Goal: Communication & Community: Share content

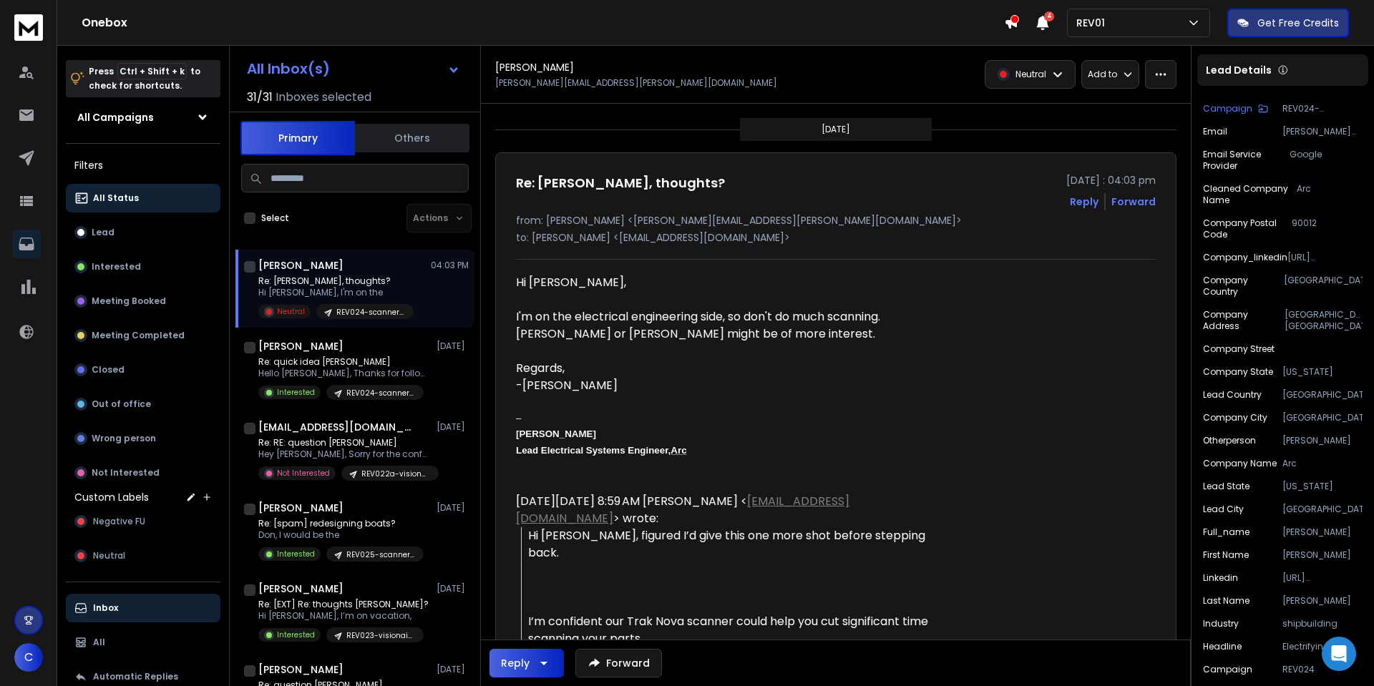
click at [1165, 25] on div "REV01" at bounding box center [1138, 23] width 125 height 14
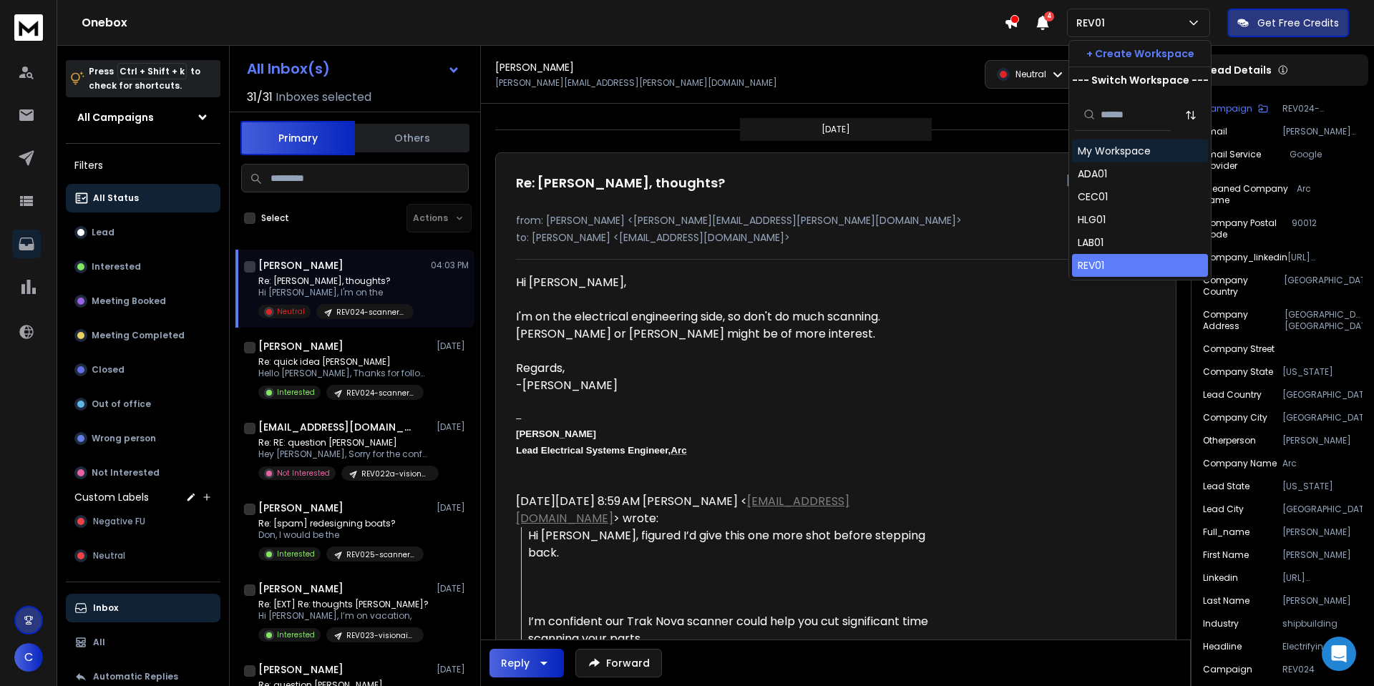
click at [1099, 151] on div "My Workspace" at bounding box center [1114, 151] width 73 height 14
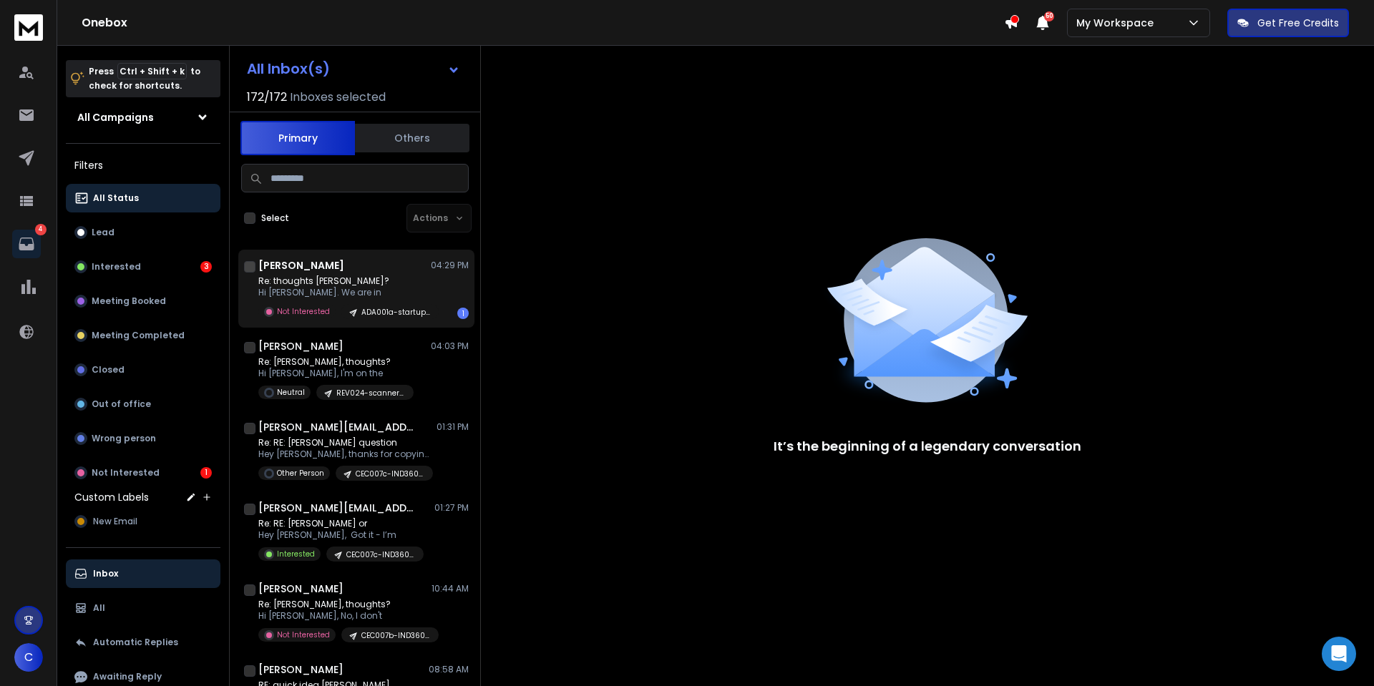
click at [384, 271] on div "Bart Fox 04:29 PM" at bounding box center [363, 265] width 210 height 14
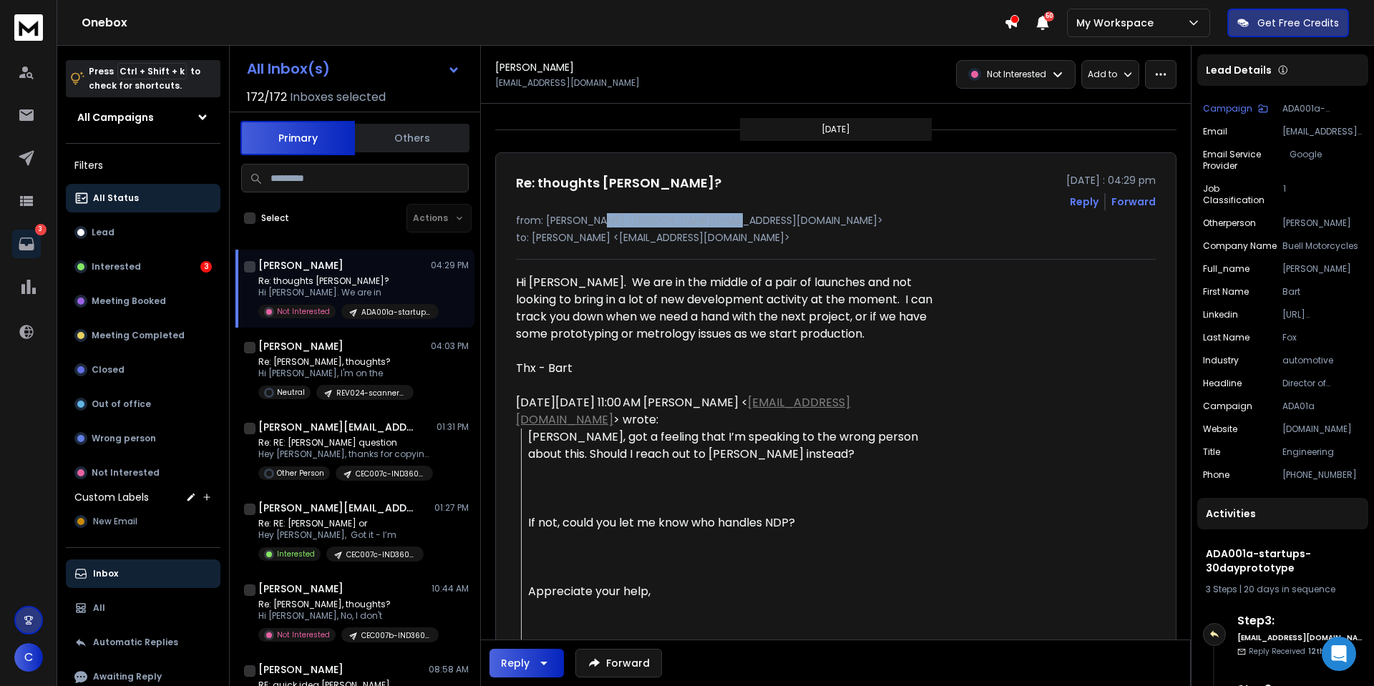
drag, startPoint x: 726, startPoint y: 218, endPoint x: 595, endPoint y: 219, distance: 131.0
click at [595, 219] on p "from: Bart Fox <bart@buellmotorcycle.com>" at bounding box center [836, 220] width 640 height 14
copy p "bart@buellmotorcycle.com"
click at [1034, 373] on div "Re: thoughts Bart? 12 August 2025 : 04:29 pm Reply Forward from: Bart Fox <bart…" at bounding box center [836, 615] width 640 height 885
drag, startPoint x: 729, startPoint y: 218, endPoint x: 594, endPoint y: 218, distance: 135.2
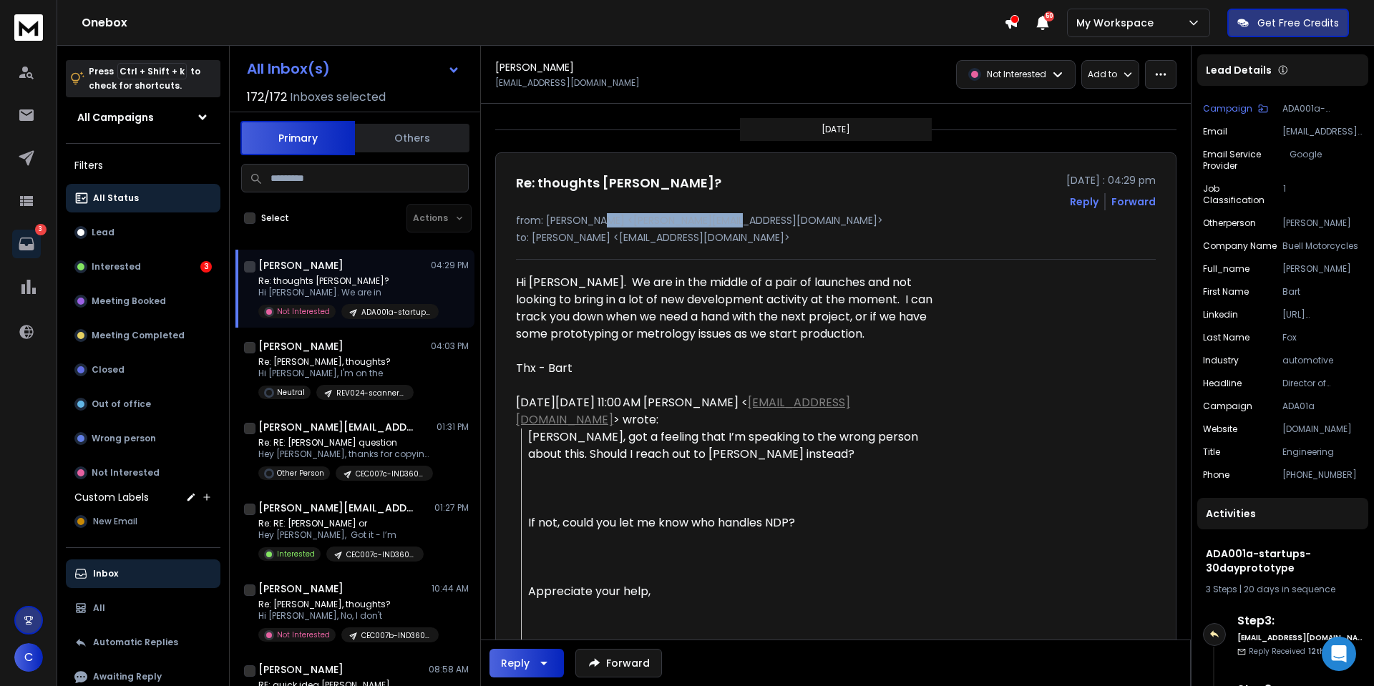
click at [594, 218] on p "from: Bart Fox <bart@buellmotorcycle.com>" at bounding box center [836, 220] width 640 height 14
copy p "bart@buellmotorcycle.com"
drag, startPoint x: 1116, startPoint y: 195, endPoint x: 1118, endPoint y: 202, distance: 7.3
click at [1118, 195] on div "Forward" at bounding box center [1133, 202] width 44 height 14
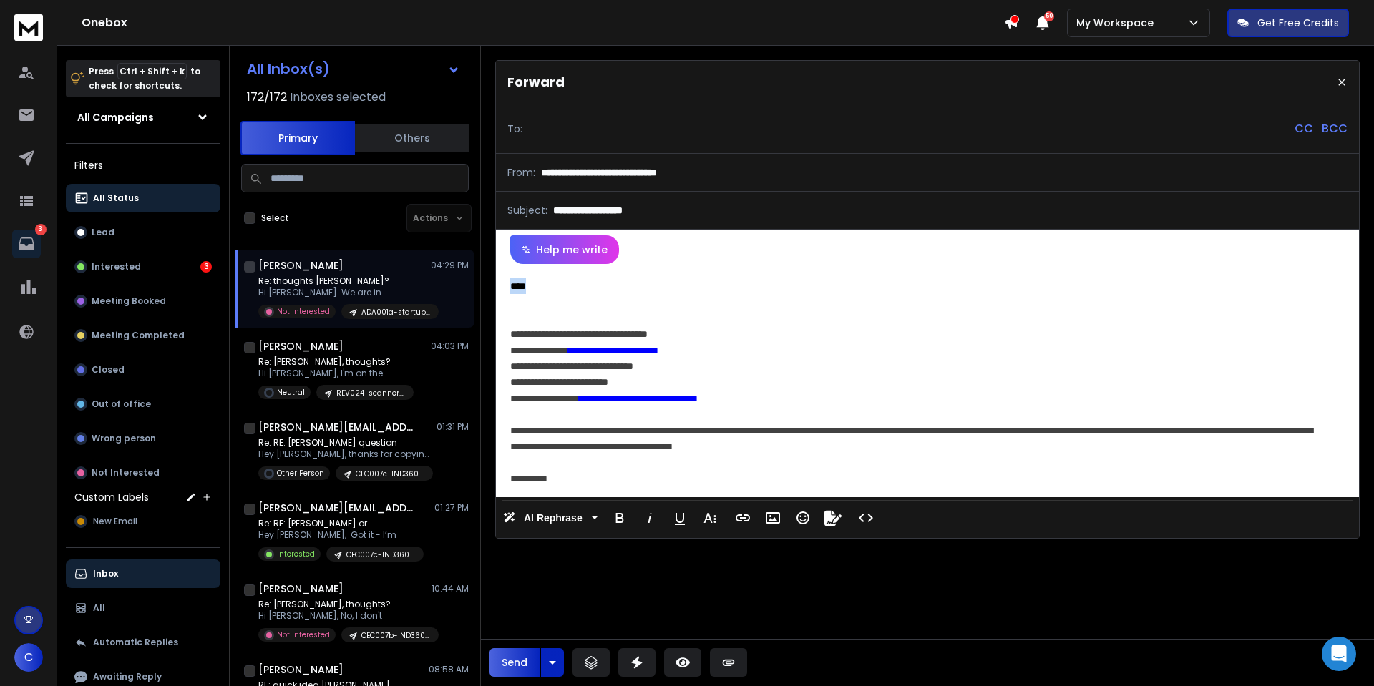
drag, startPoint x: 528, startPoint y: 286, endPoint x: 492, endPoint y: 279, distance: 37.2
click at [499, 280] on div "**********" at bounding box center [927, 380] width 863 height 233
click at [600, 129] on input at bounding box center [578, 129] width 100 height 26
type input "**********"
click at [700, 134] on div at bounding box center [908, 129] width 761 height 26
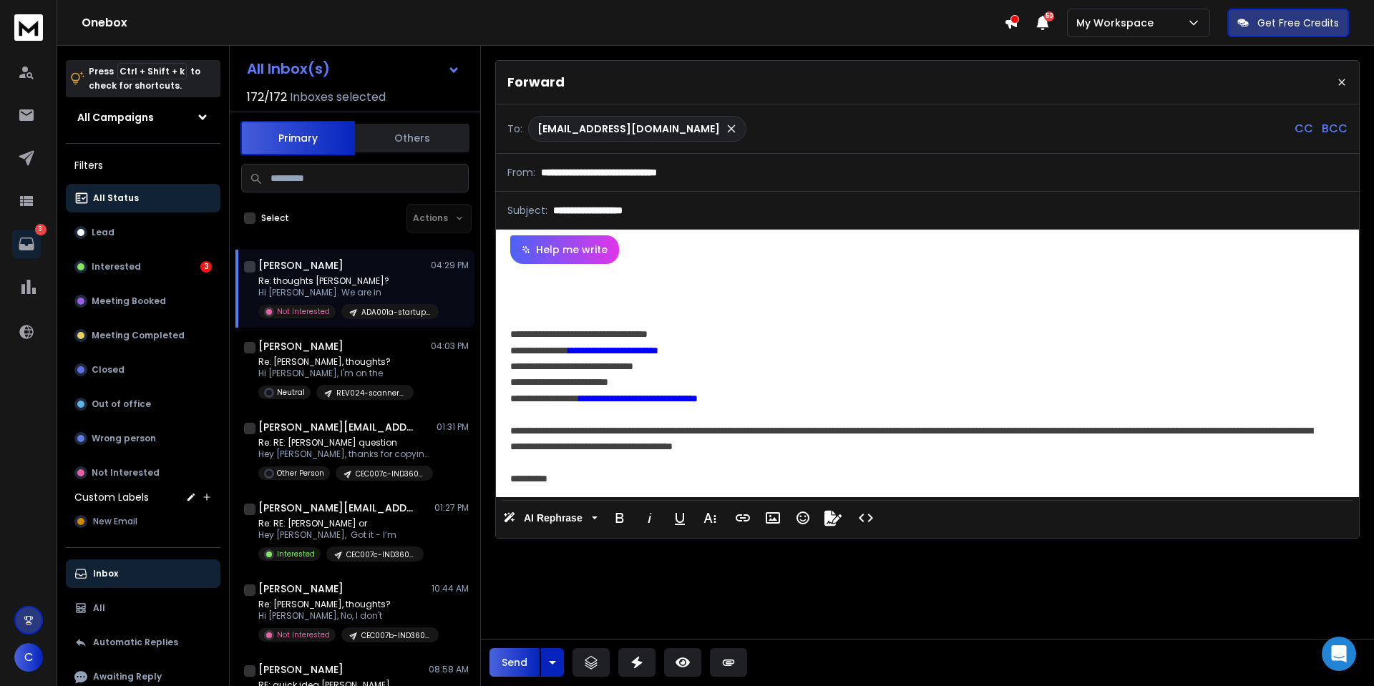
click at [493, 653] on button "Send" at bounding box center [514, 662] width 50 height 29
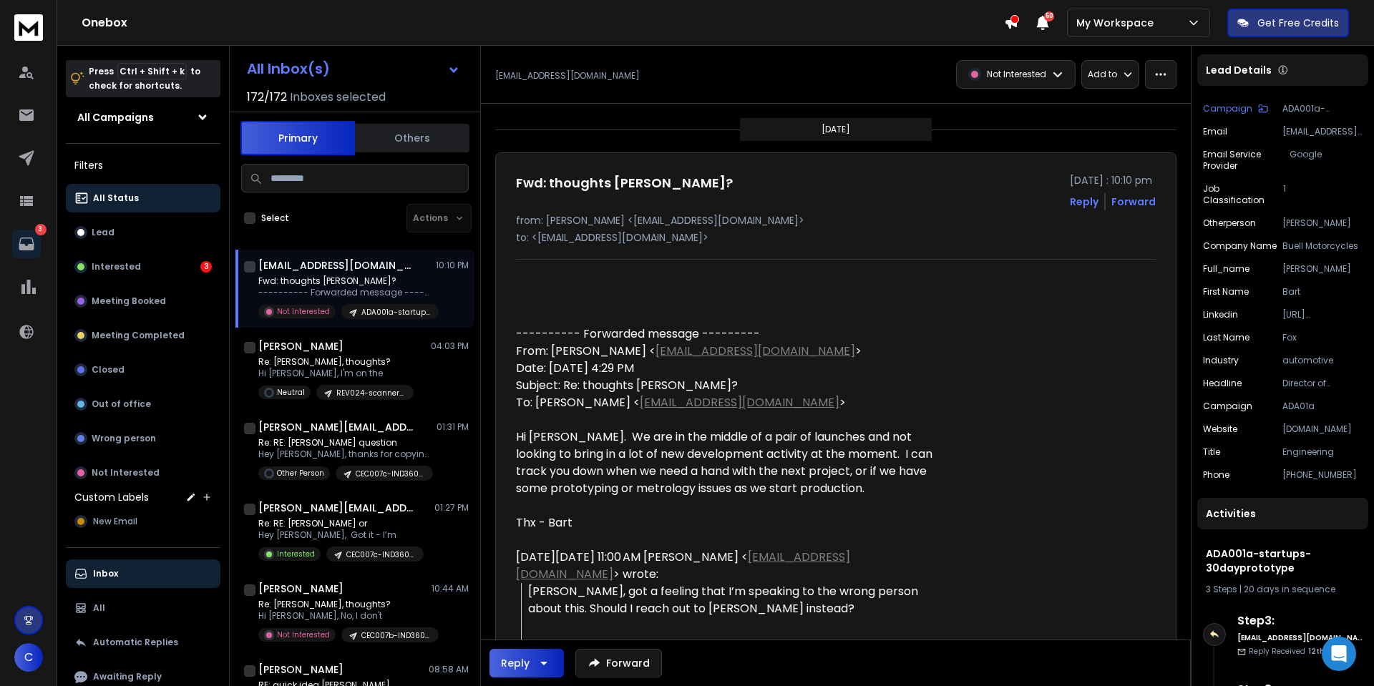
click at [1286, 268] on p "Bart Fox" at bounding box center [1322, 268] width 80 height 11
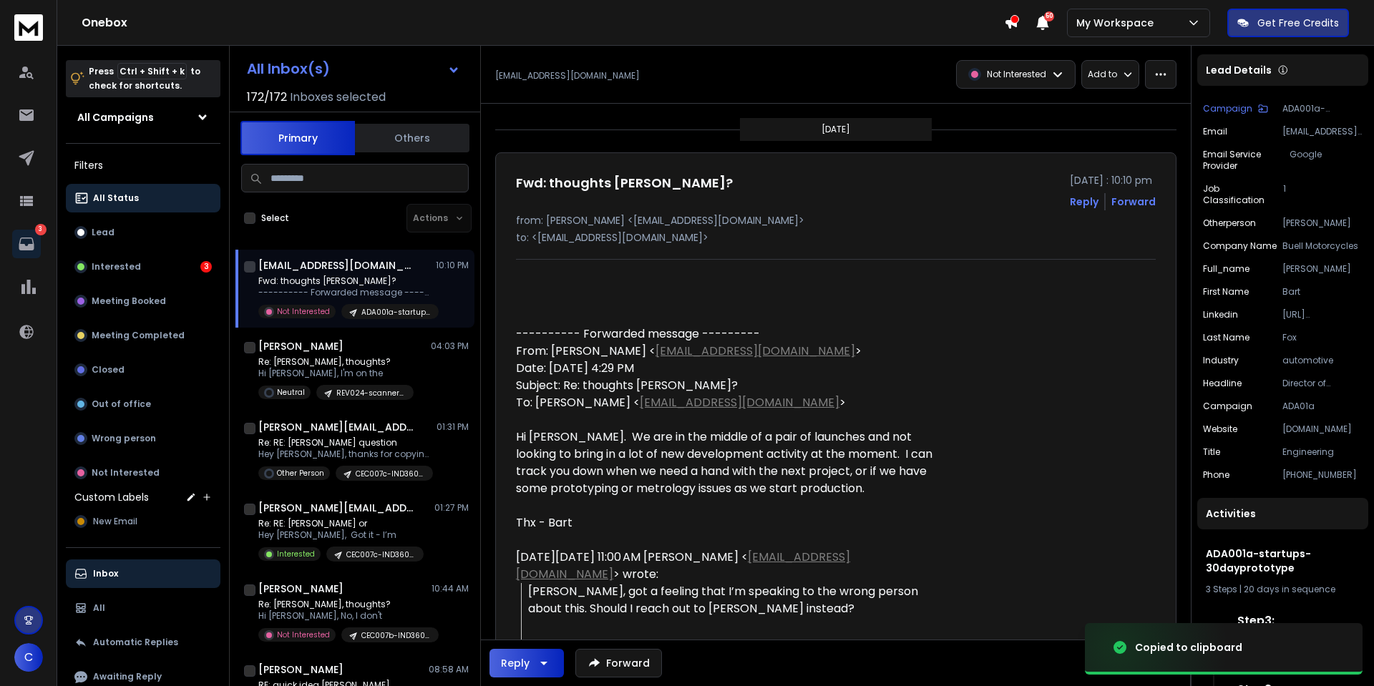
click at [1288, 383] on p "Director of Advanced Product Development" at bounding box center [1322, 383] width 80 height 11
click at [1290, 453] on p "Engineering" at bounding box center [1322, 452] width 80 height 11
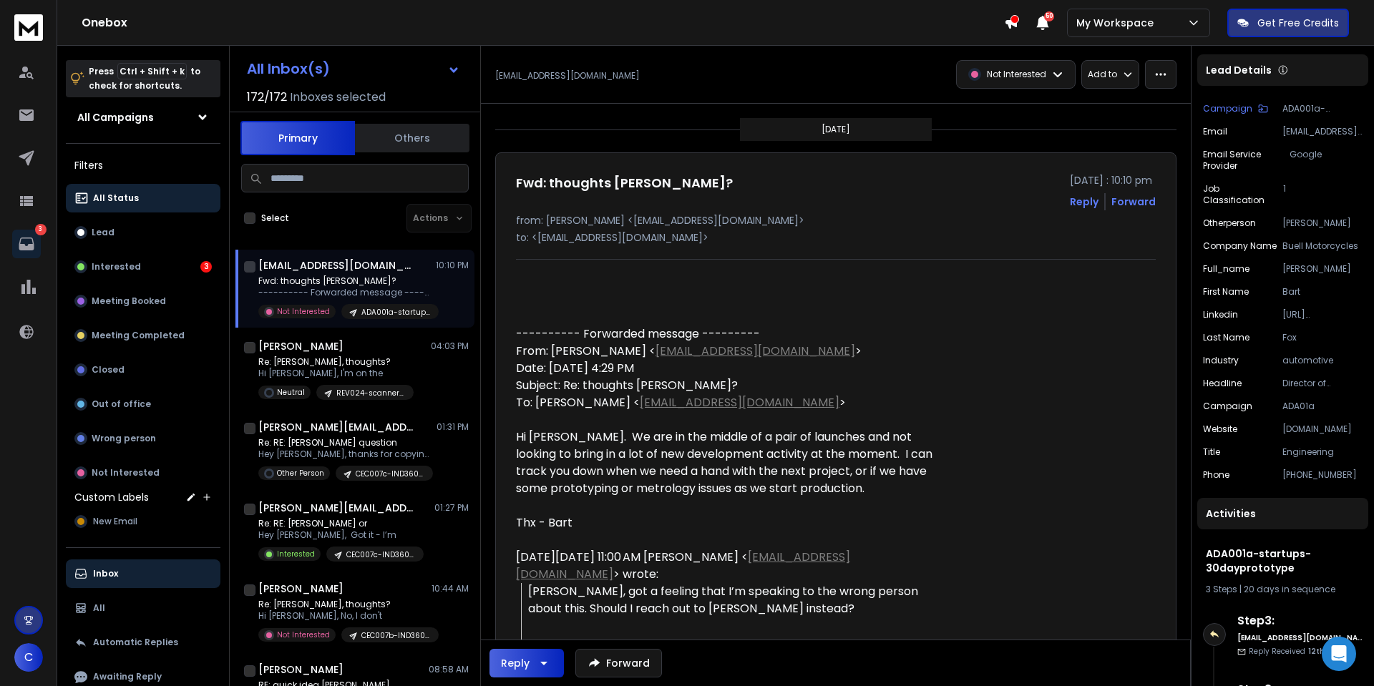
click at [1291, 129] on p "bart@buellmotorcycle.com" at bounding box center [1322, 131] width 80 height 11
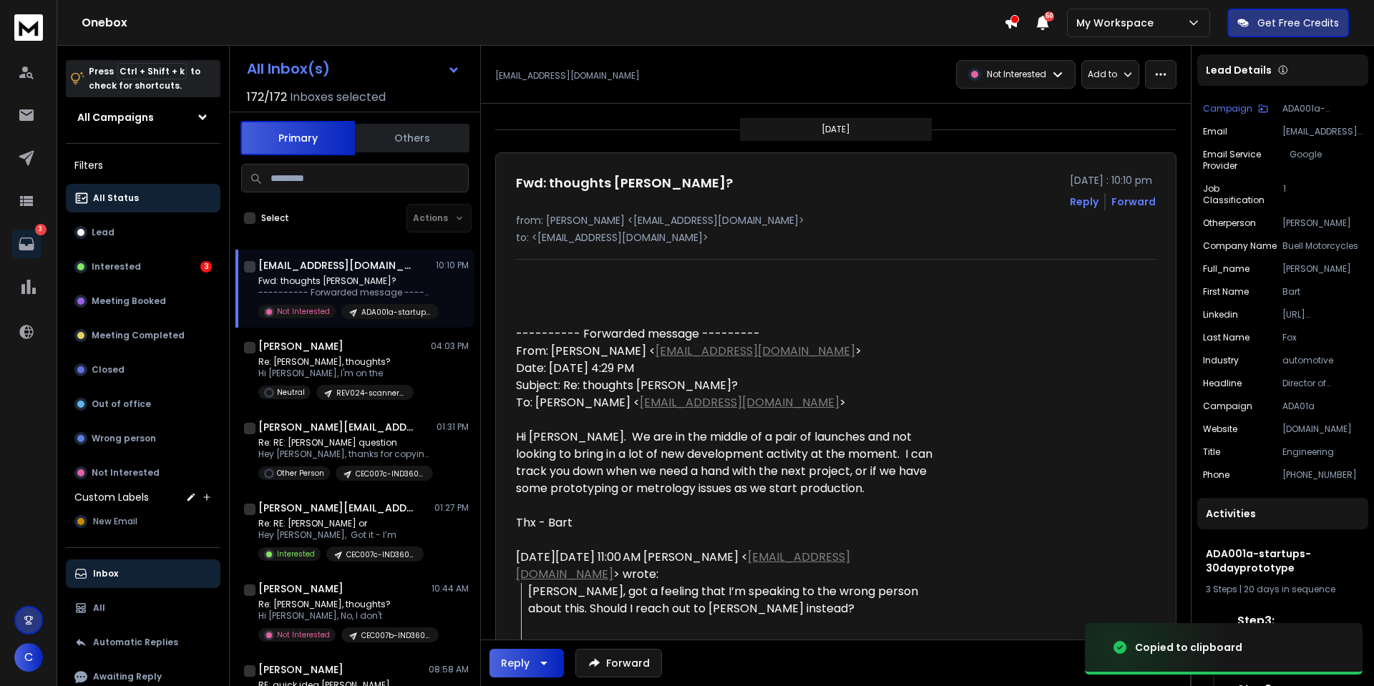
click at [1316, 317] on p "http://www.linkedin.com/in/bart-fox-4616a314" at bounding box center [1322, 314] width 80 height 11
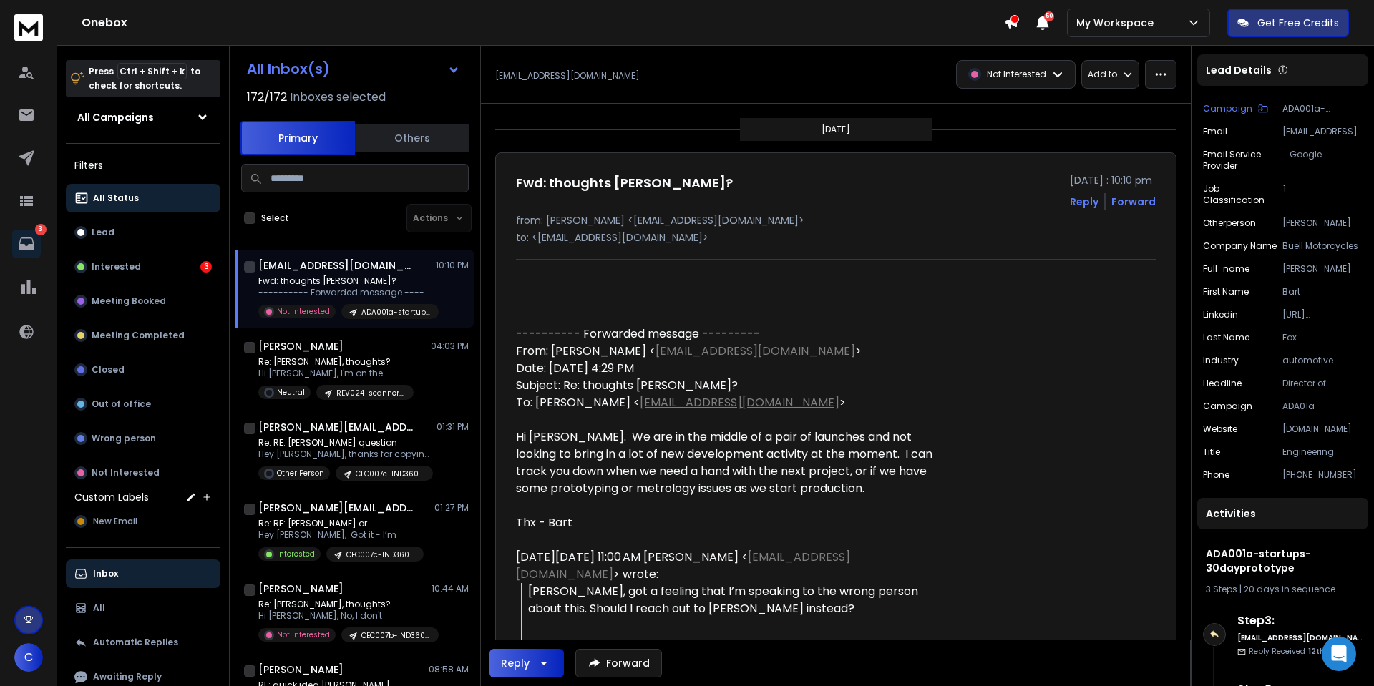
click at [1301, 248] on p "Buell Motorcycles" at bounding box center [1322, 245] width 80 height 11
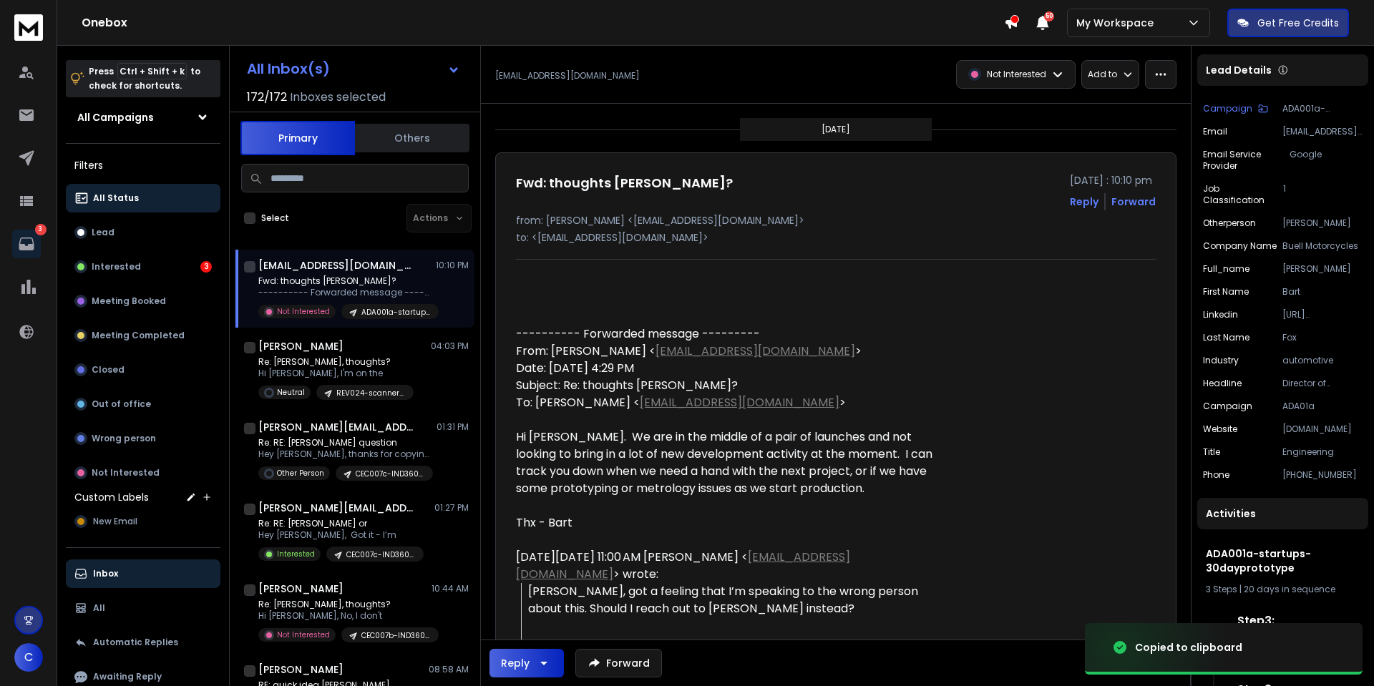
click at [1297, 427] on p "buellmotorcycle.com" at bounding box center [1322, 429] width 80 height 11
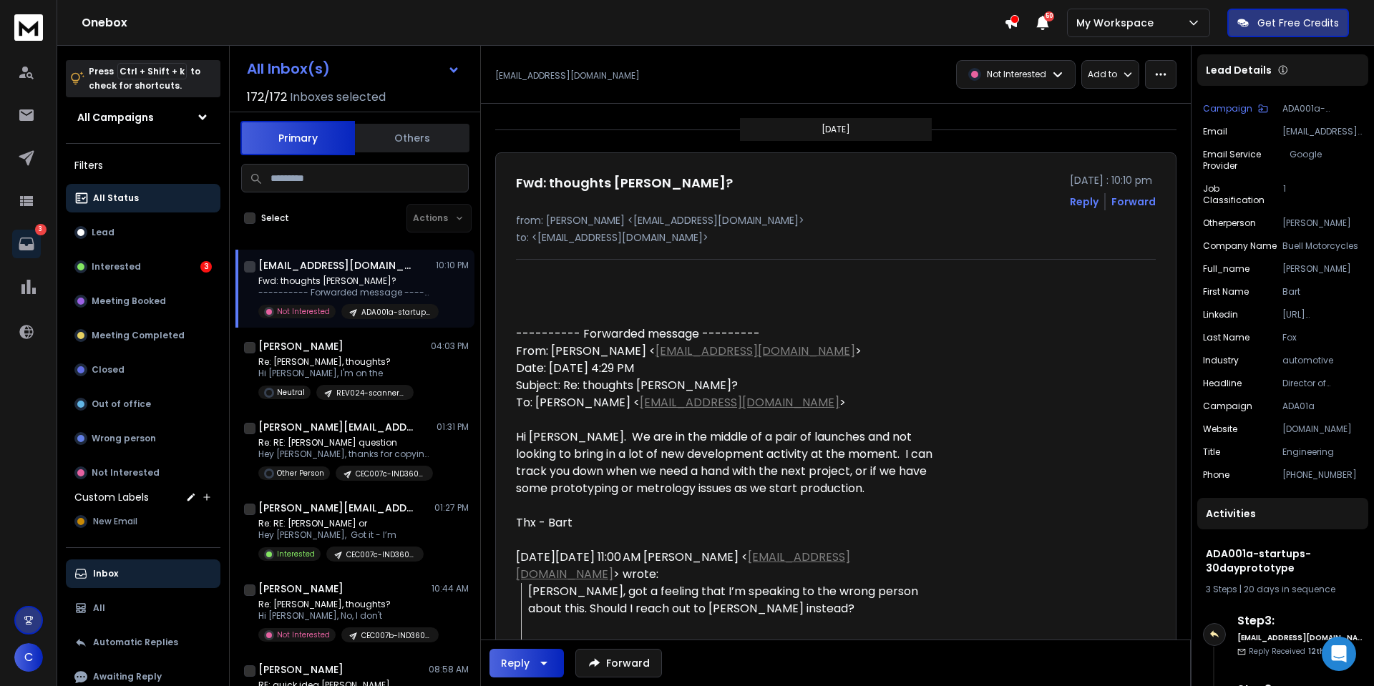
click at [1308, 474] on p "+1 262-642-1627" at bounding box center [1322, 474] width 80 height 11
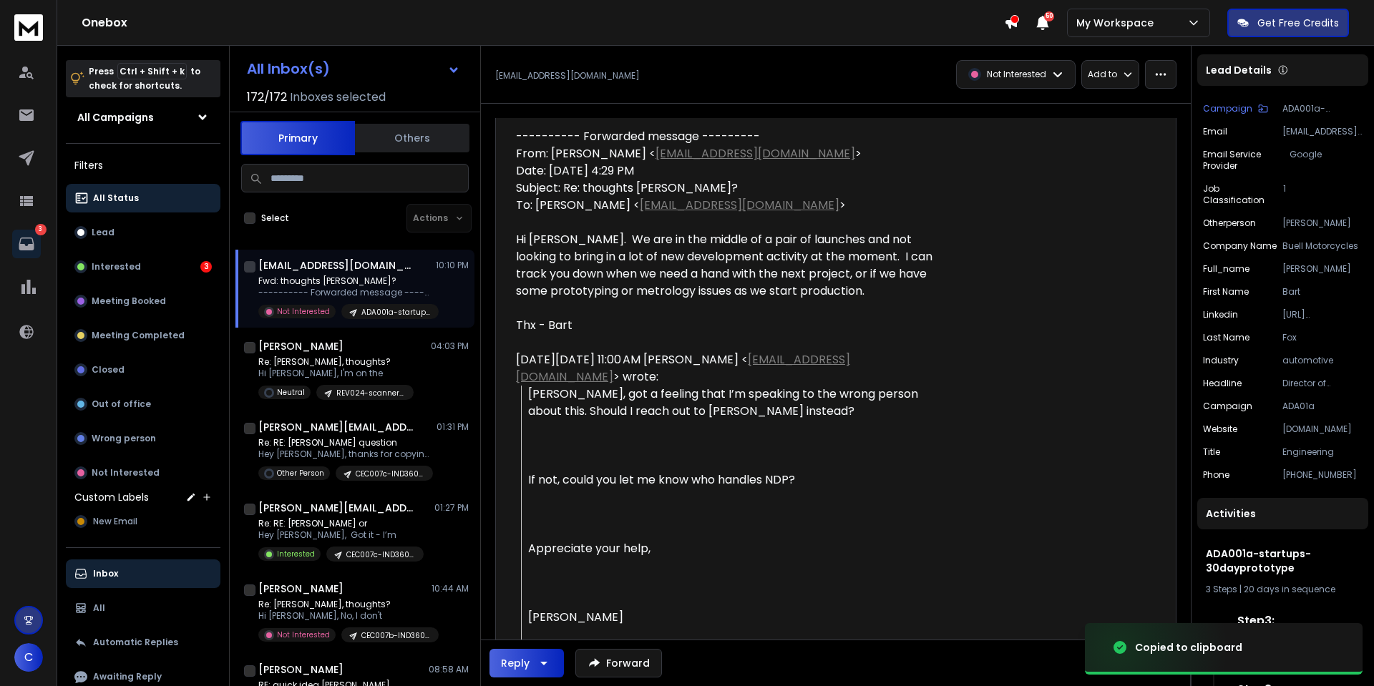
scroll to position [215, 0]
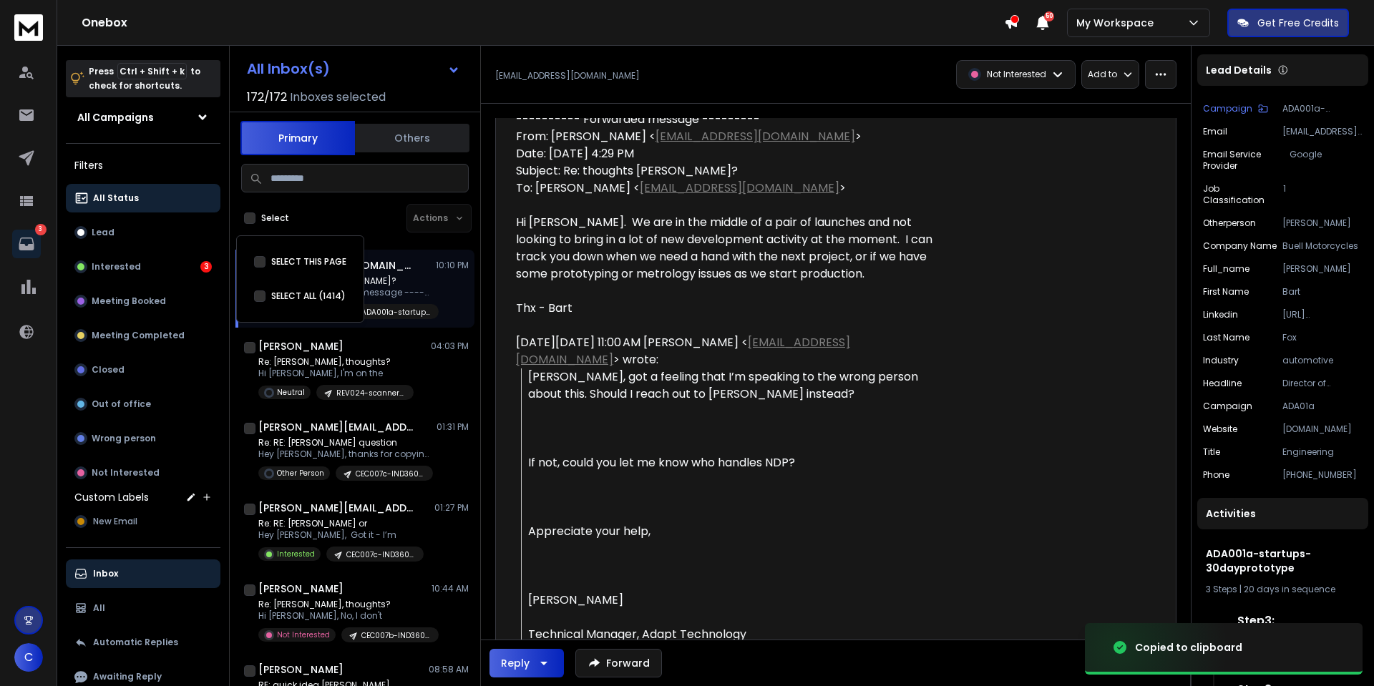
click at [371, 160] on div at bounding box center [354, 175] width 239 height 34
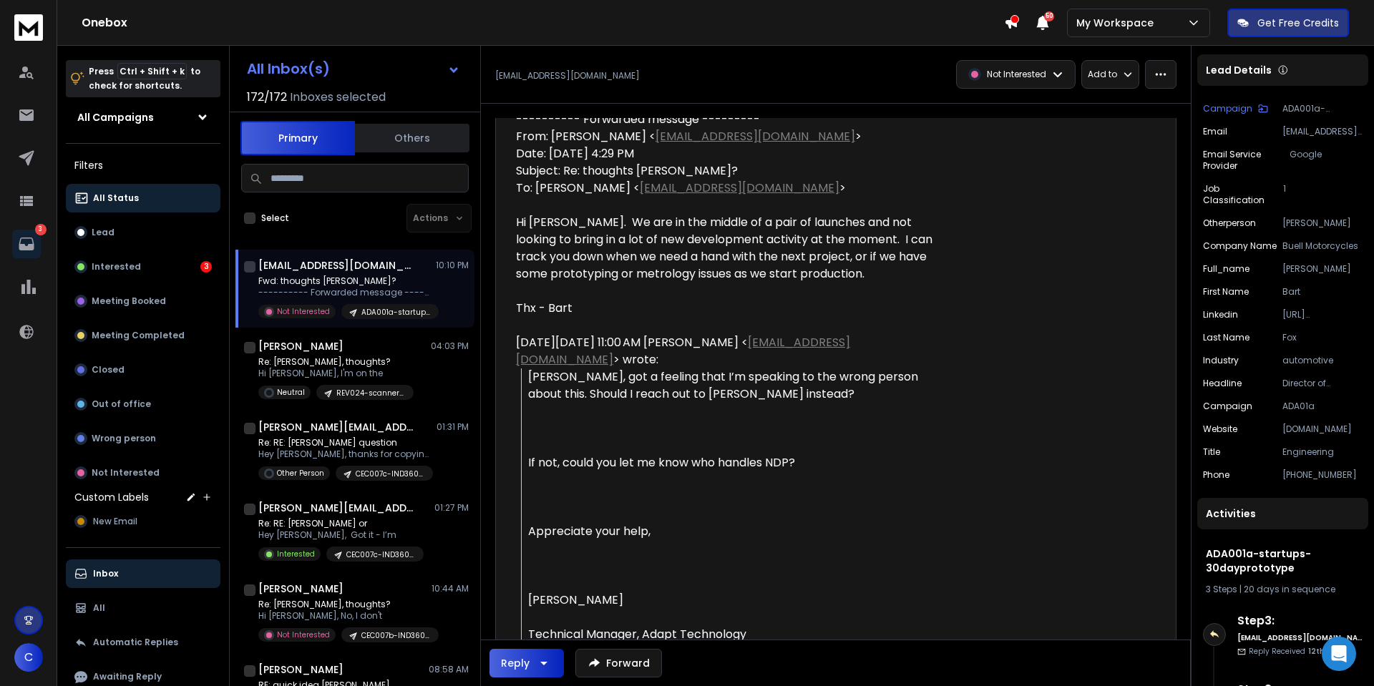
click at [385, 147] on button "Others" at bounding box center [412, 137] width 114 height 31
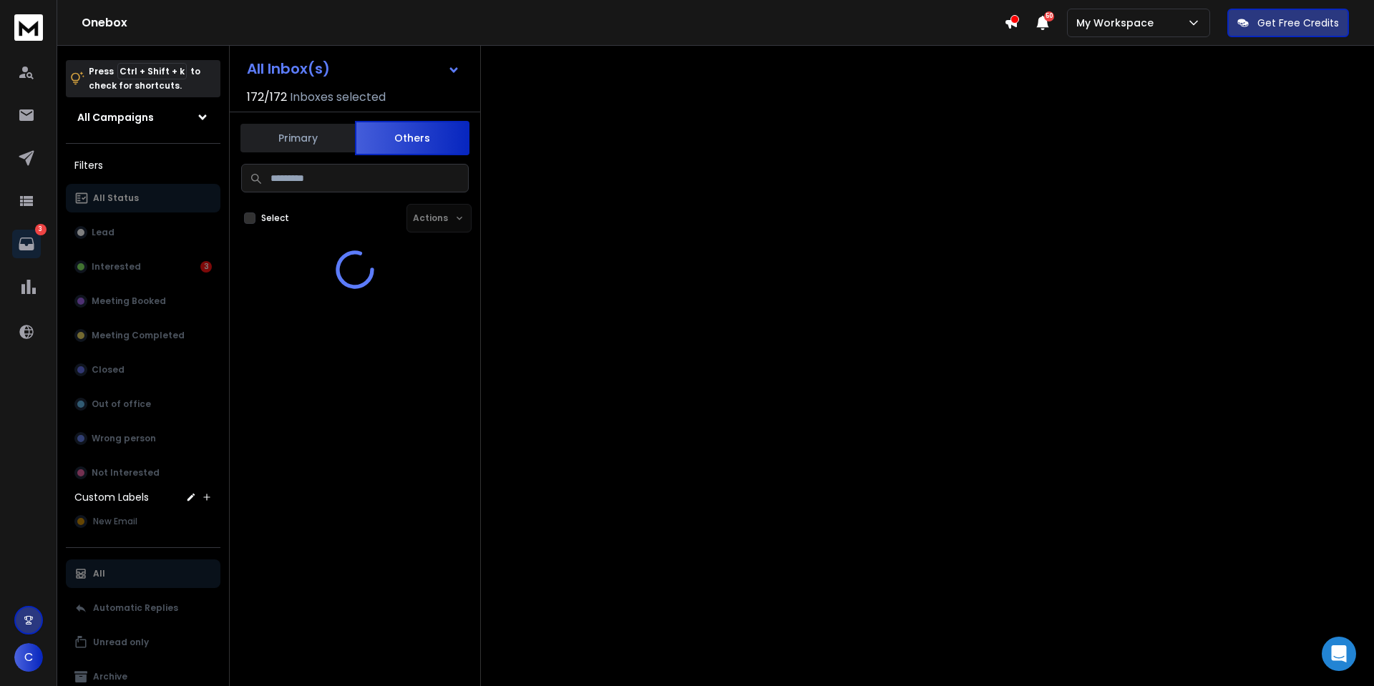
scroll to position [0, 0]
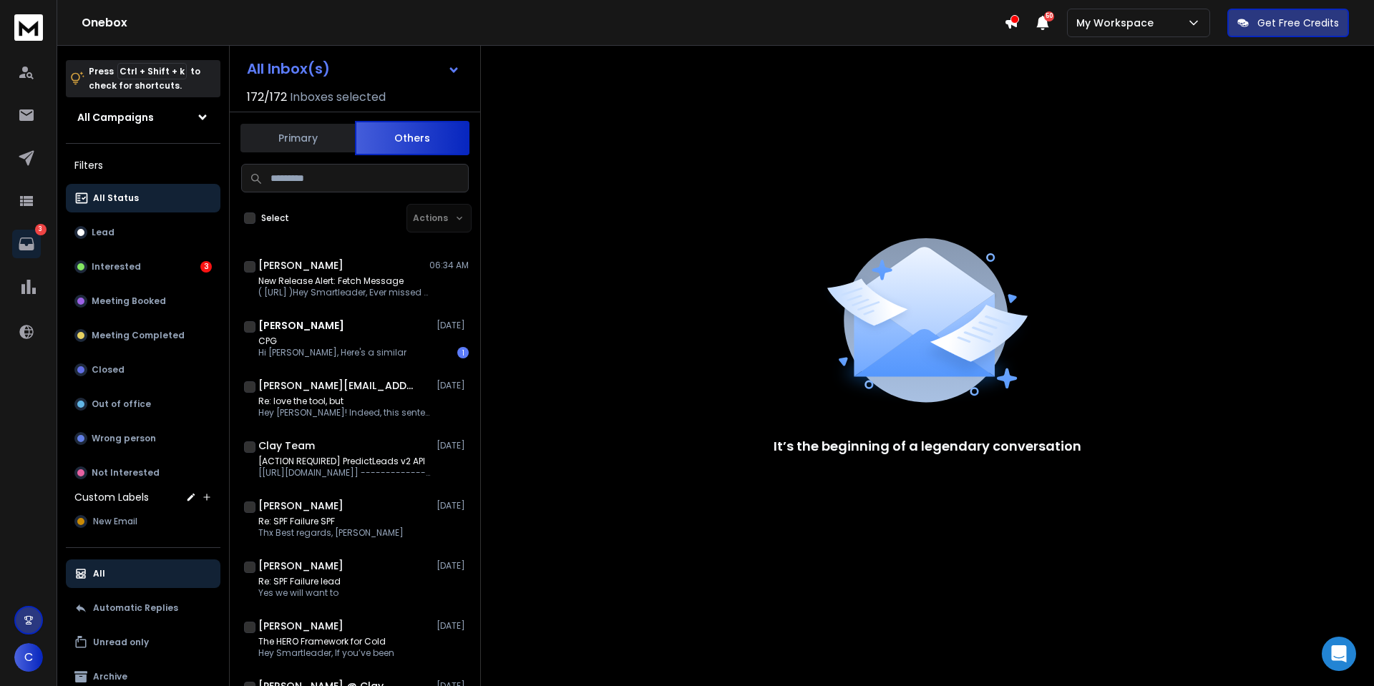
click at [323, 148] on button "Primary" at bounding box center [297, 137] width 114 height 31
